Goal: Task Accomplishment & Management: Manage account settings

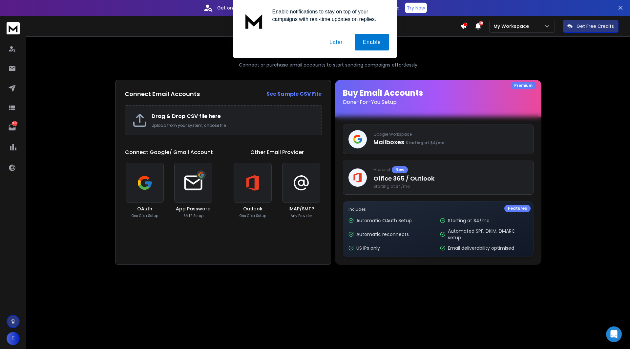
click at [149, 179] on icon at bounding box center [144, 178] width 11 height 5
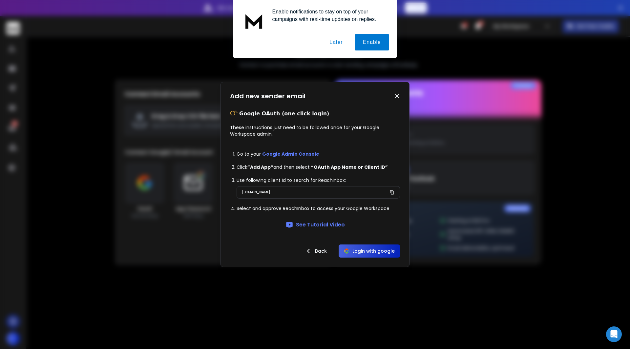
click at [366, 249] on button "Login with google" at bounding box center [369, 251] width 61 height 13
click at [342, 41] on button "Later" at bounding box center [336, 42] width 30 height 16
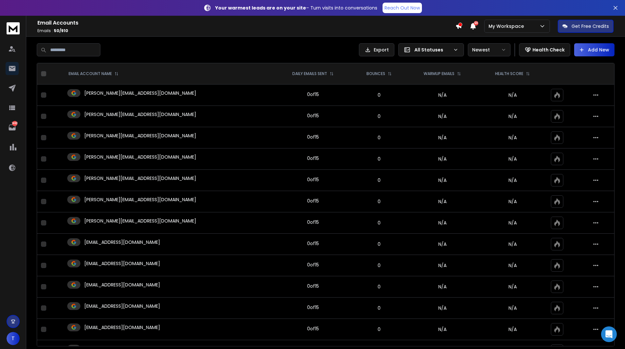
click at [589, 49] on button "Add New" at bounding box center [594, 49] width 40 height 13
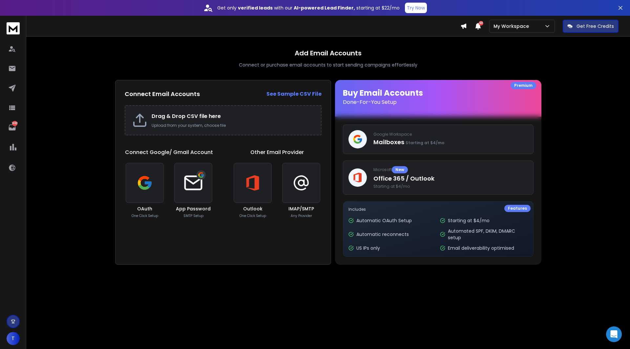
click at [137, 179] on div at bounding box center [145, 183] width 38 height 40
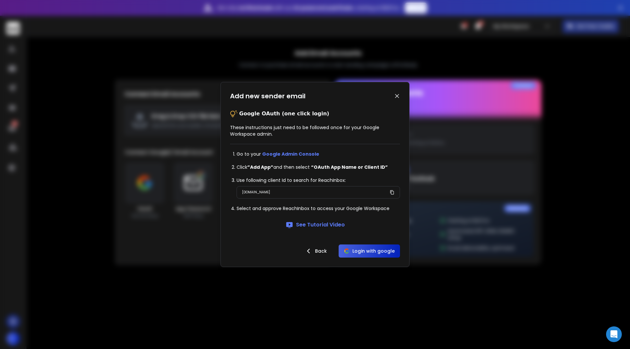
click at [362, 252] on button "Login with google" at bounding box center [369, 251] width 61 height 13
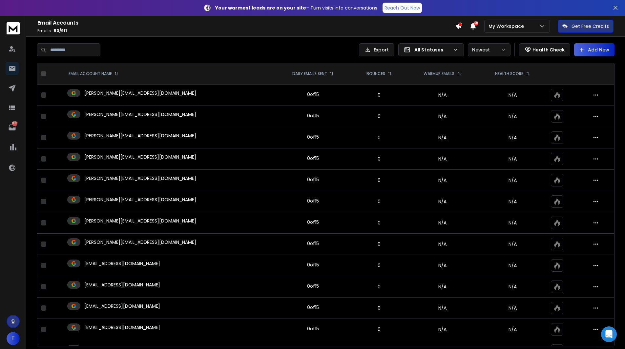
click at [582, 49] on icon at bounding box center [581, 50] width 5 height 5
click at [590, 52] on button "Add New" at bounding box center [594, 49] width 40 height 13
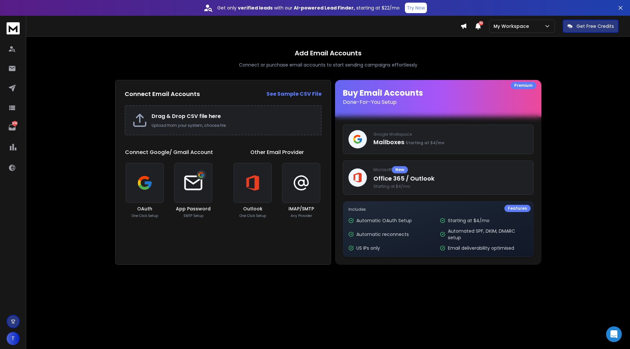
click at [151, 192] on icon at bounding box center [145, 183] width 16 height 20
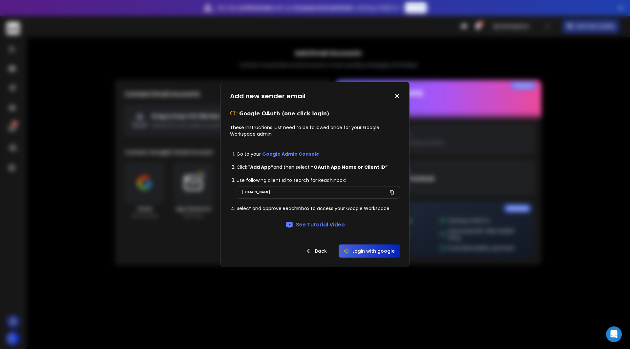
click at [372, 254] on button "Login with google" at bounding box center [369, 251] width 61 height 13
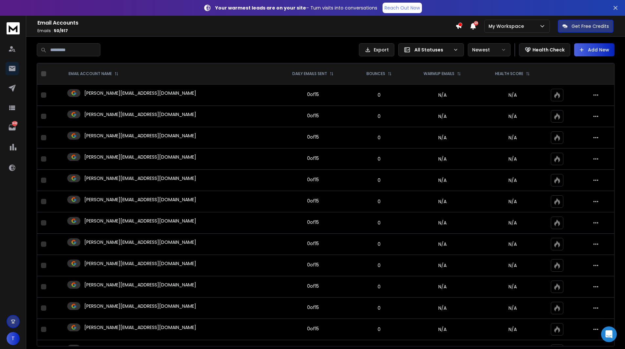
click at [597, 53] on button "Add New" at bounding box center [594, 49] width 40 height 13
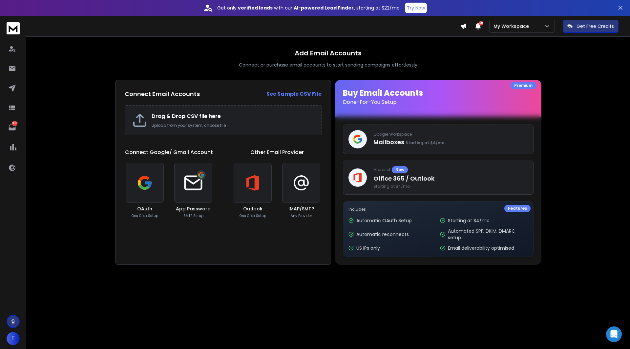
click at [146, 179] on icon at bounding box center [145, 183] width 16 height 20
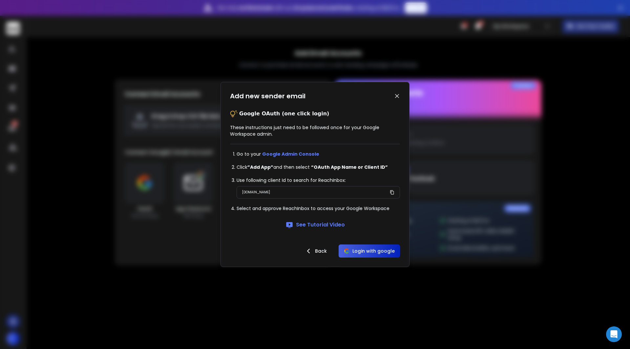
click at [369, 251] on button "Login with google" at bounding box center [369, 251] width 61 height 13
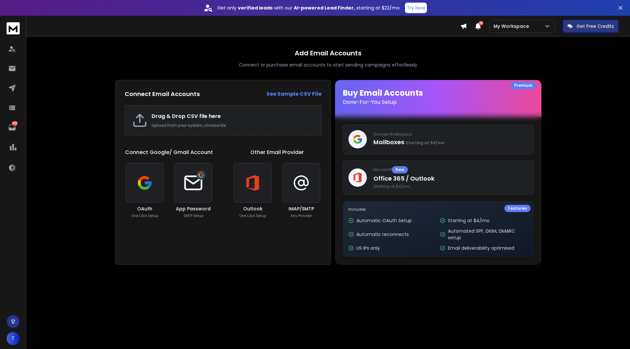
click at [136, 189] on div at bounding box center [145, 183] width 38 height 40
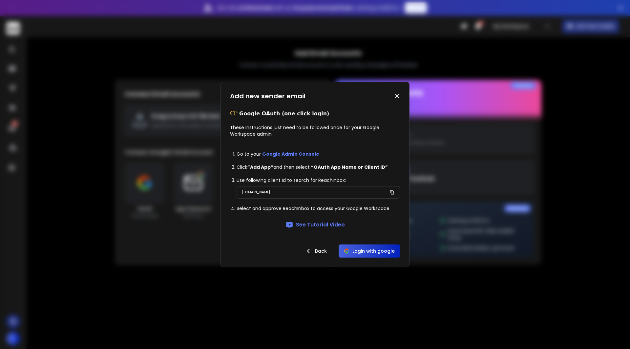
click at [357, 249] on button "Login with google" at bounding box center [369, 251] width 61 height 13
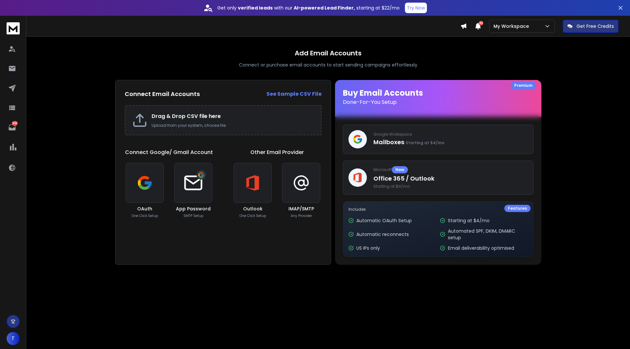
click at [144, 188] on icon at bounding box center [144, 187] width 11 height 6
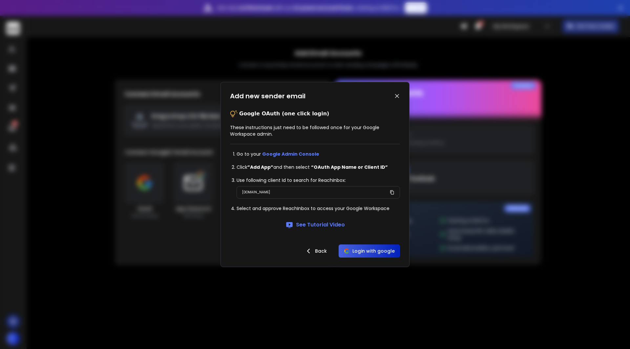
click at [362, 248] on button "Login with google" at bounding box center [369, 251] width 61 height 13
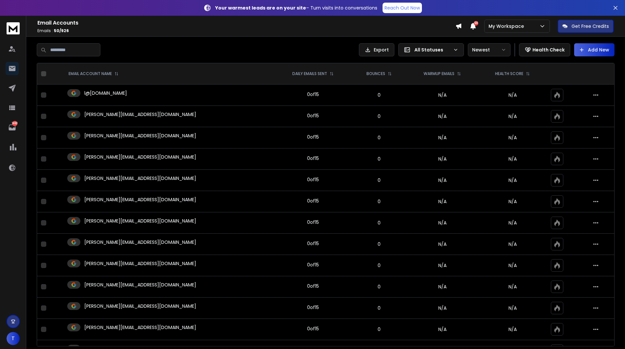
click at [588, 49] on button "Add New" at bounding box center [594, 49] width 40 height 13
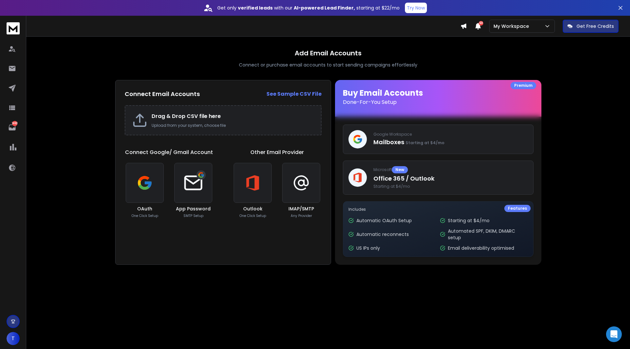
click at [145, 185] on icon at bounding box center [145, 183] width 16 height 20
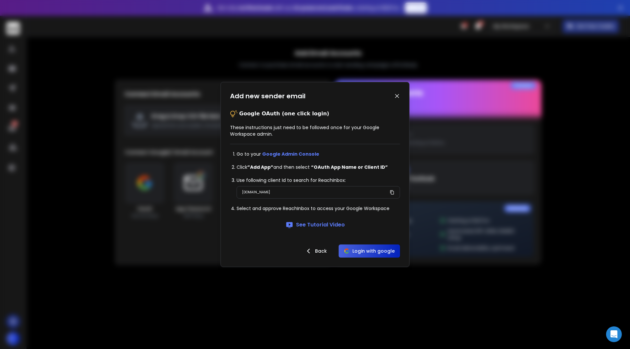
click at [356, 254] on button "Login with google" at bounding box center [369, 251] width 61 height 13
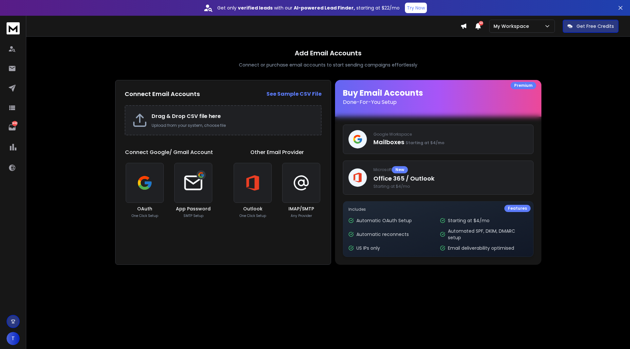
click at [139, 187] on icon at bounding box center [145, 183] width 16 height 20
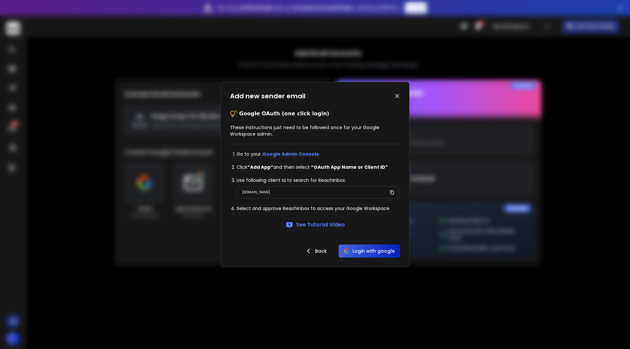
click at [370, 255] on button "Login with google" at bounding box center [369, 251] width 61 height 13
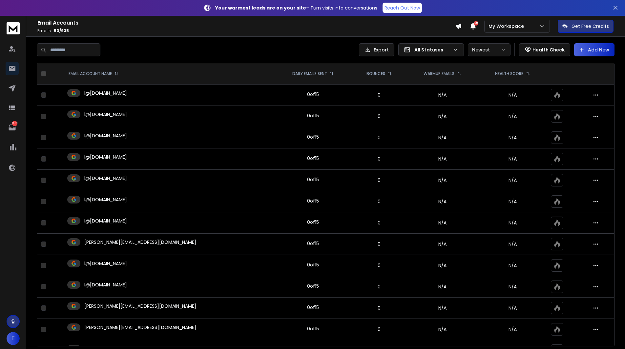
drag, startPoint x: 587, startPoint y: 52, endPoint x: 461, endPoint y: 83, distance: 129.9
click at [587, 52] on button "Add New" at bounding box center [594, 49] width 40 height 13
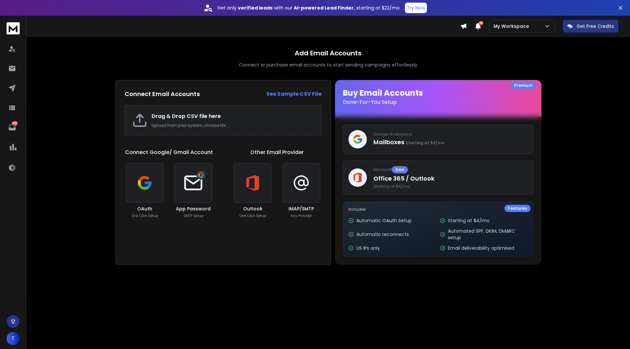
click at [136, 189] on div at bounding box center [145, 183] width 38 height 40
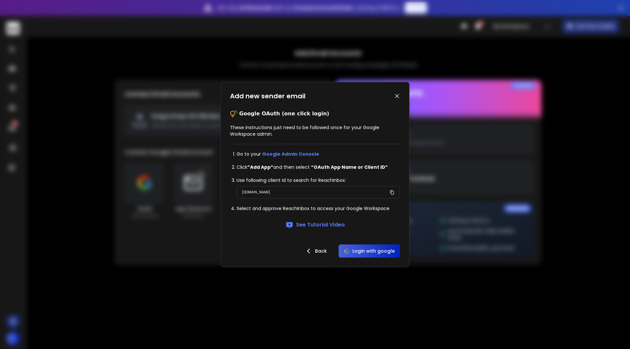
click at [342, 242] on div "Google OAuth (one click login) These instructions just need to be followed once…" at bounding box center [315, 184] width 170 height 148
click at [348, 250] on icon at bounding box center [347, 250] width 4 height 2
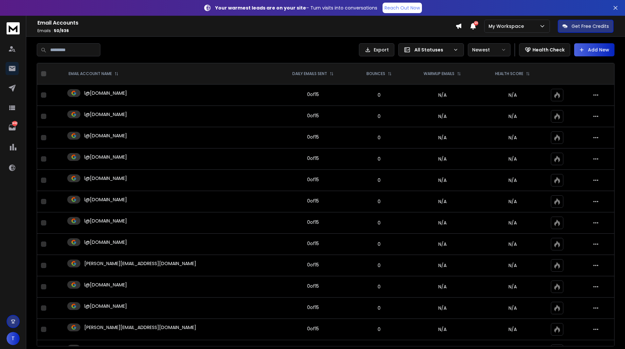
click at [590, 53] on button "Add New" at bounding box center [594, 49] width 40 height 13
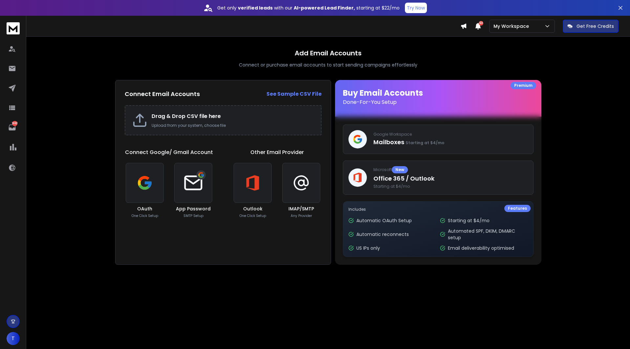
click at [152, 187] on icon at bounding box center [145, 183] width 16 height 20
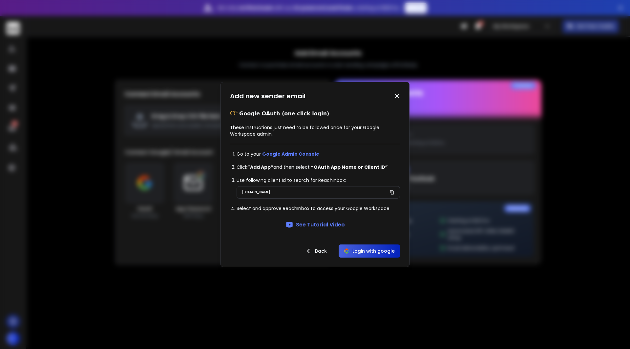
click at [389, 250] on button "Login with google" at bounding box center [369, 251] width 61 height 13
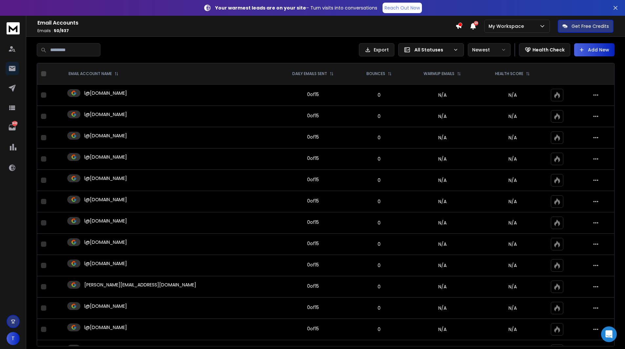
click at [596, 53] on button "Add New" at bounding box center [594, 49] width 40 height 13
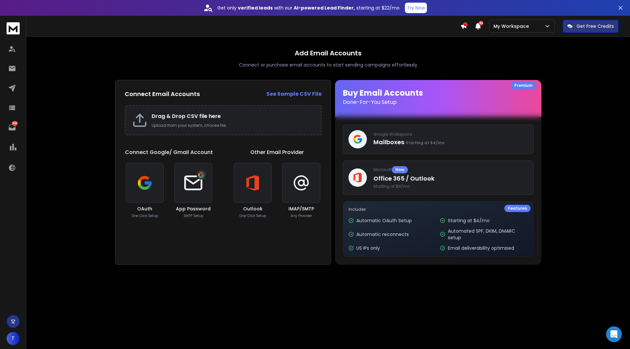
click at [152, 186] on icon at bounding box center [148, 185] width 7 height 7
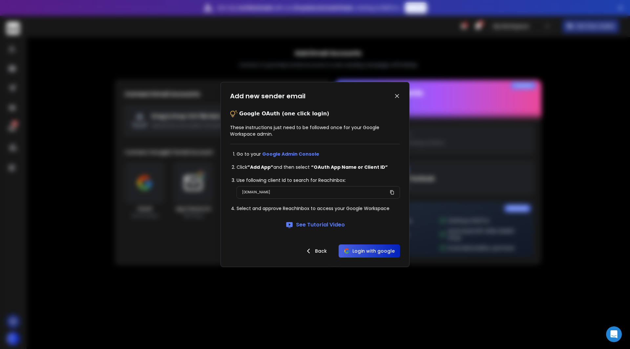
click at [354, 247] on button "Login with google" at bounding box center [369, 251] width 61 height 13
